Goal: Communication & Community: Answer question/provide support

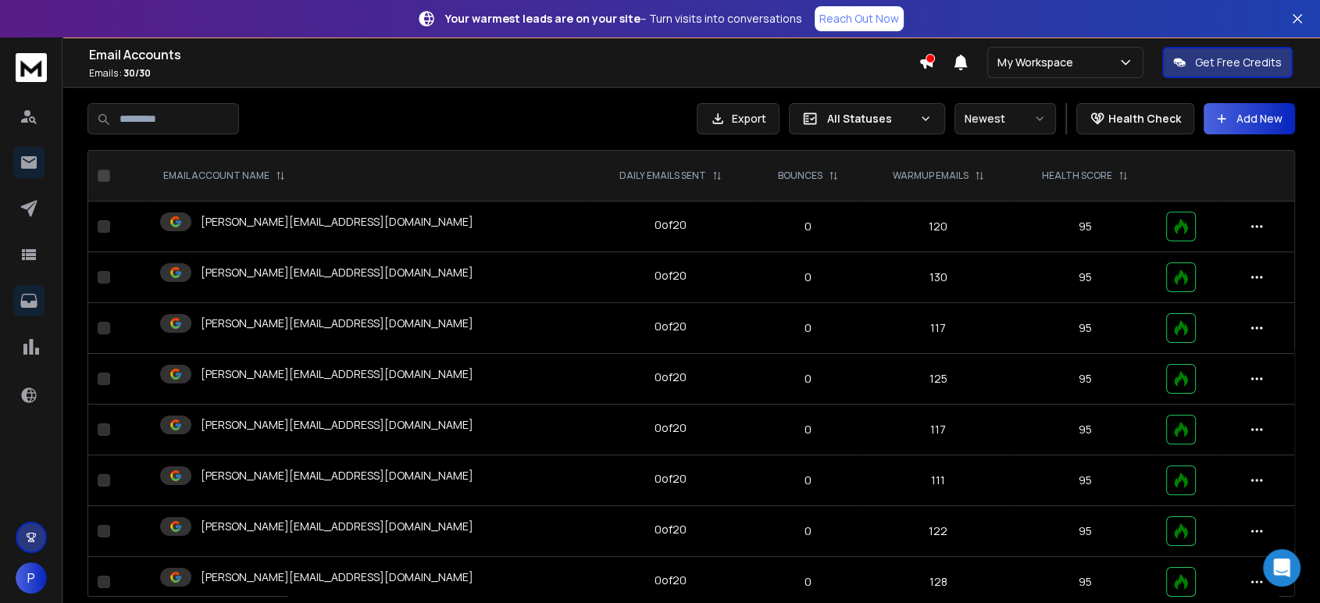
click at [13, 298] on link at bounding box center [28, 300] width 31 height 31
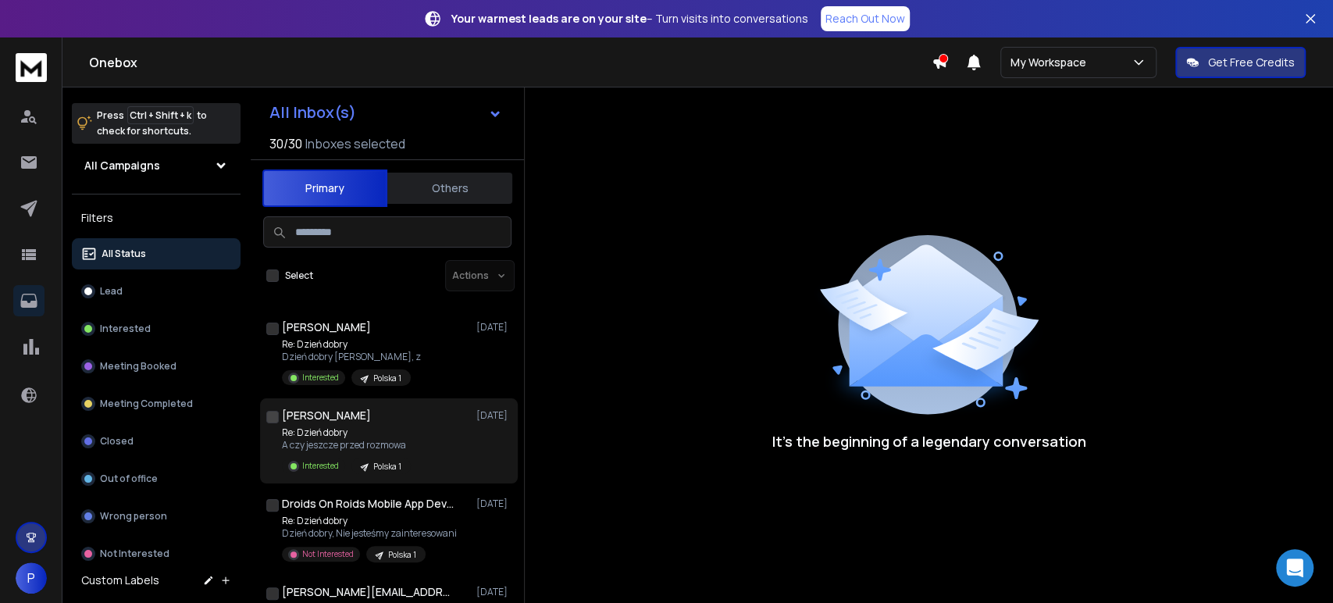
click at [435, 437] on div "Re: Dzień dobry A czy jeszcze przed rozmowa Interested Polska 1" at bounding box center [397, 450] width 230 height 48
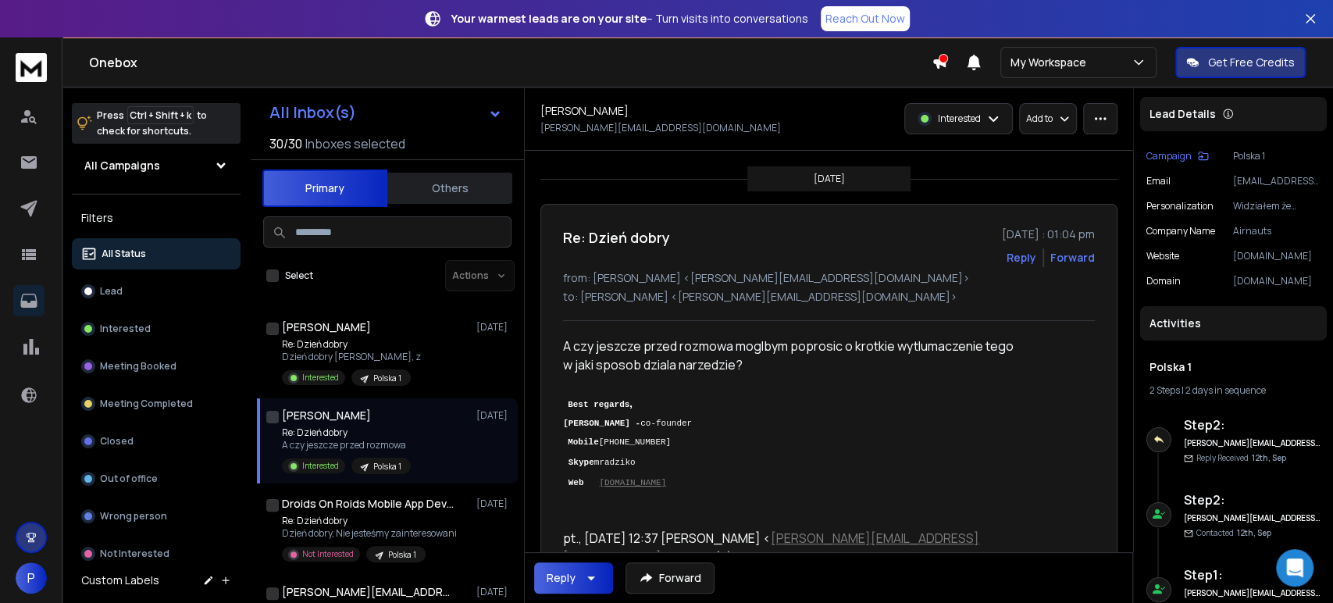
click at [566, 586] on div "Reply" at bounding box center [561, 578] width 29 height 16
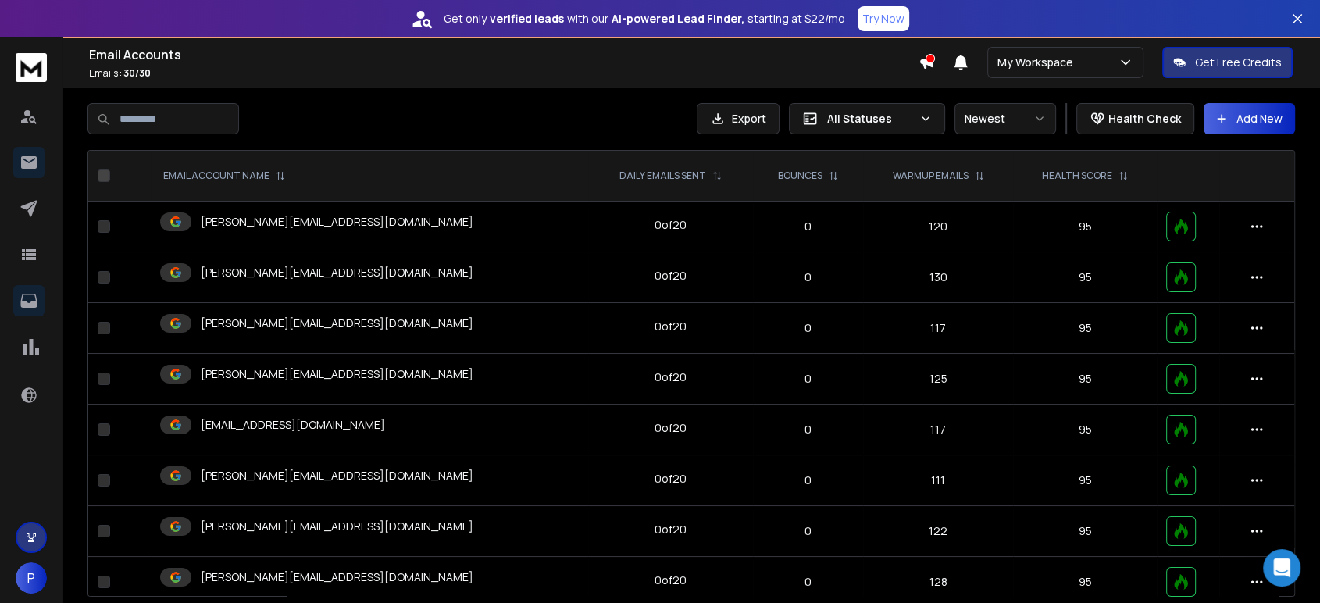
click at [32, 303] on icon at bounding box center [28, 301] width 16 height 14
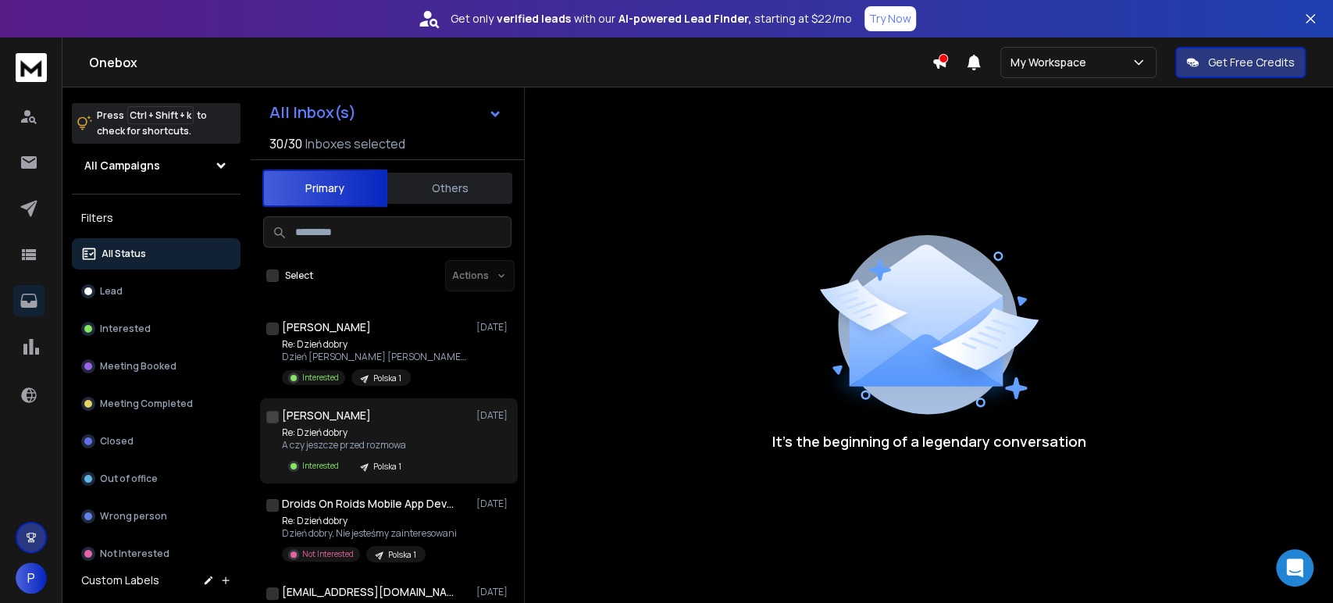
click at [371, 409] on h1 "Matthew Radzikowski" at bounding box center [326, 416] width 89 height 16
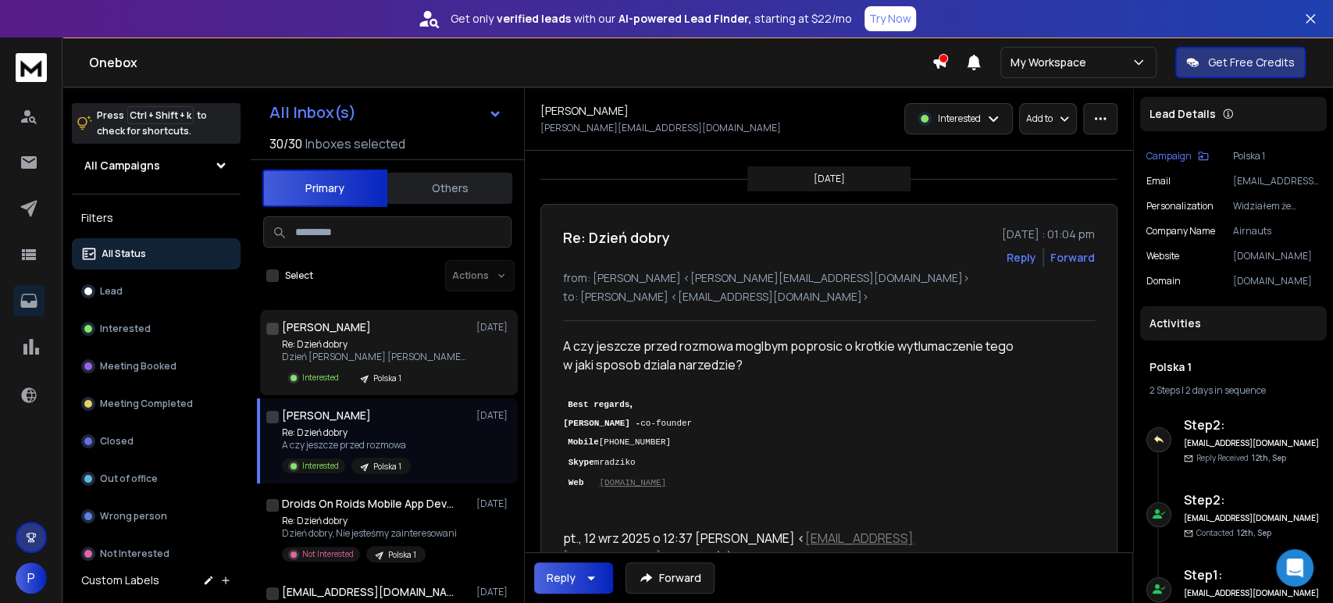
click at [419, 348] on div "Re: Dzień dobry Dzień dobry Panie Marku, z Interested Polska 1" at bounding box center [397, 362] width 230 height 48
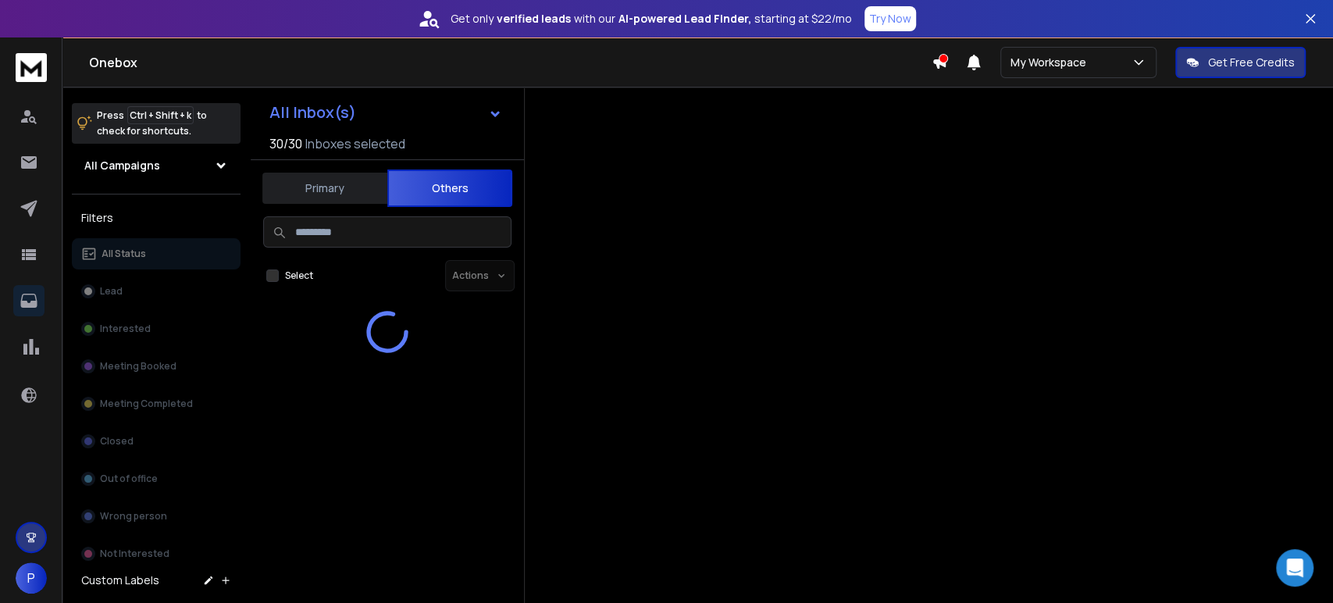
click at [434, 198] on button "Others" at bounding box center [449, 188] width 125 height 37
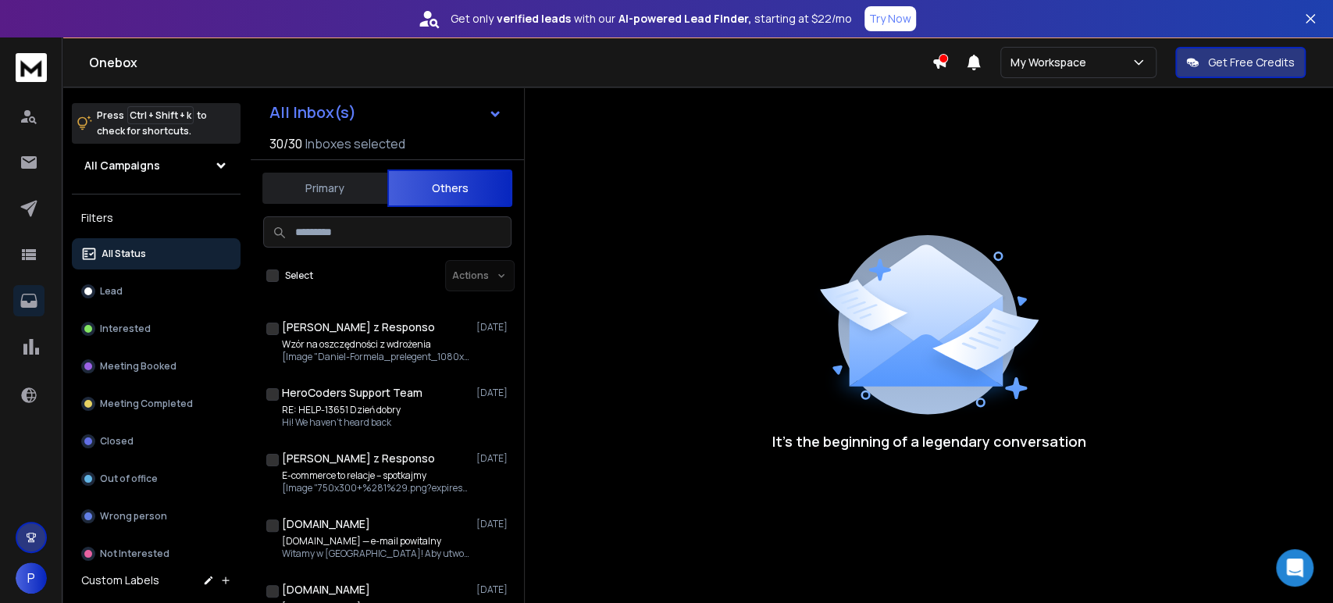
click at [326, 192] on button "Primary" at bounding box center [324, 188] width 125 height 34
